Goal: Task Accomplishment & Management: Manage account settings

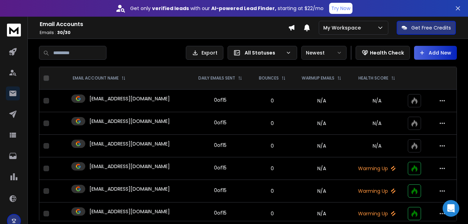
click at [416, 101] on div at bounding box center [414, 100] width 13 height 13
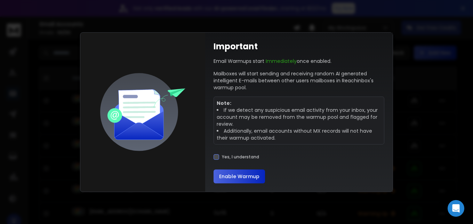
click at [216, 156] on button "Yes, I understand" at bounding box center [217, 157] width 6 height 6
click at [229, 178] on button "Enable Warmup" at bounding box center [239, 177] width 51 height 14
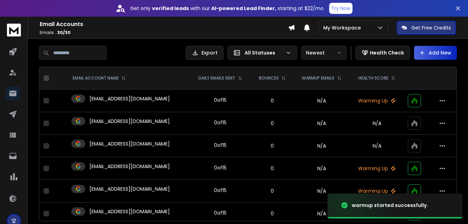
click at [213, 29] on div "Email Accounts Emails : 30 / 30" at bounding box center [164, 27] width 248 height 15
click at [411, 122] on icon at bounding box center [414, 123] width 7 height 7
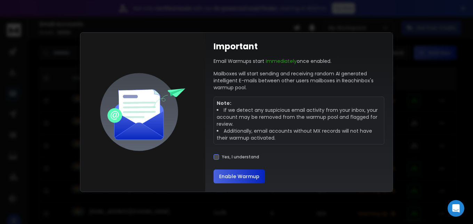
drag, startPoint x: 215, startPoint y: 158, endPoint x: 222, endPoint y: 162, distance: 8.0
click at [215, 158] on button "Yes, I understand" at bounding box center [217, 157] width 6 height 6
click at [231, 173] on button "Enable Warmup" at bounding box center [239, 177] width 51 height 14
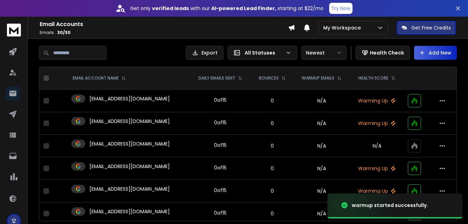
click at [408, 147] on div at bounding box center [414, 146] width 13 height 13
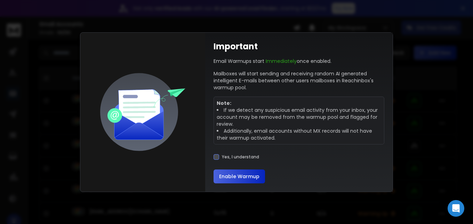
click at [216, 156] on button "Yes, I understand" at bounding box center [217, 157] width 6 height 6
click at [237, 174] on button "Enable Warmup" at bounding box center [239, 177] width 51 height 14
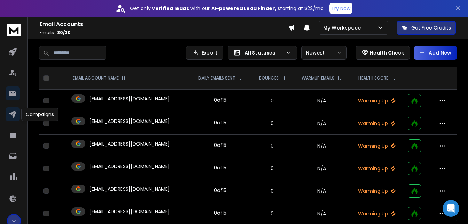
click at [16, 115] on icon at bounding box center [13, 114] width 8 height 8
